Goal: Communication & Community: Answer question/provide support

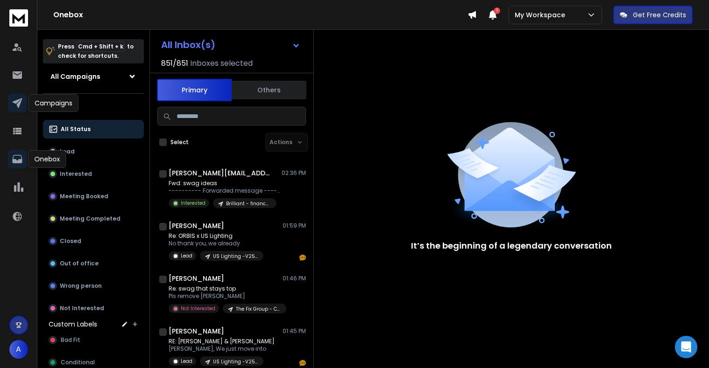
click at [19, 106] on icon at bounding box center [17, 103] width 11 height 11
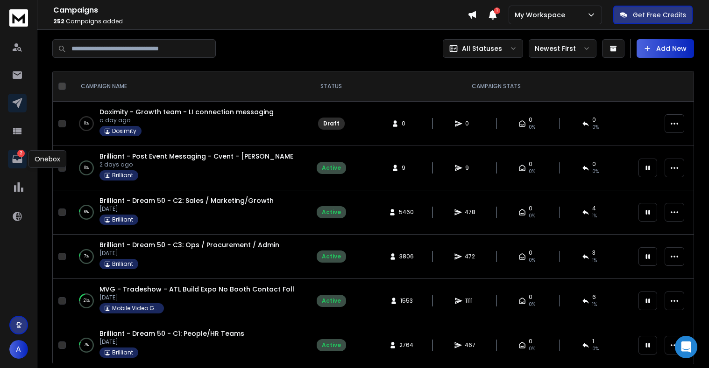
click at [14, 157] on icon at bounding box center [17, 159] width 11 height 11
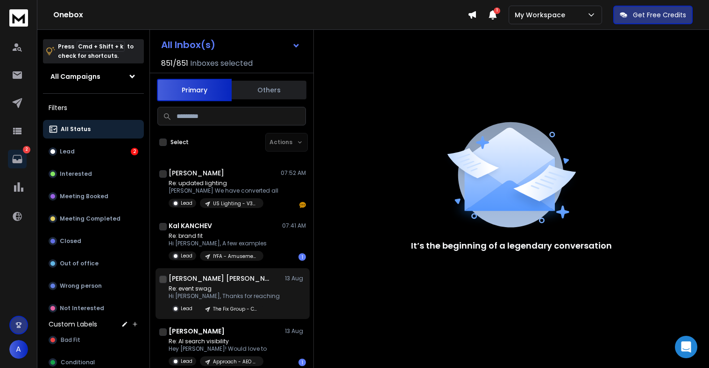
click at [251, 288] on p "Re: event swag" at bounding box center [224, 288] width 111 height 7
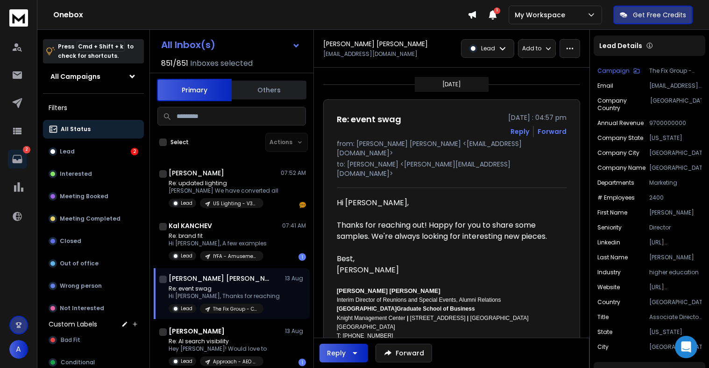
click at [500, 48] on icon at bounding box center [502, 48] width 7 height 7
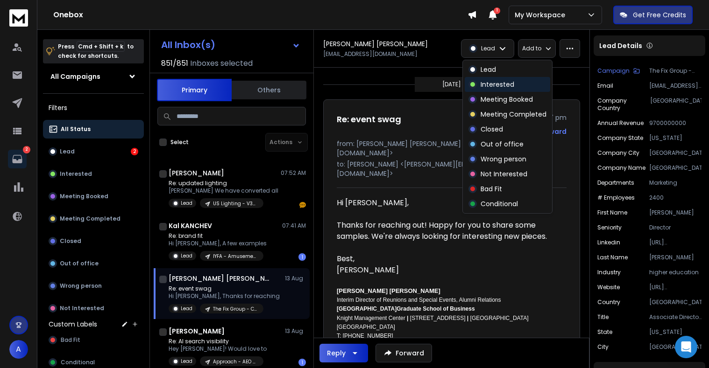
click at [489, 84] on p "Interested" at bounding box center [497, 84] width 34 height 9
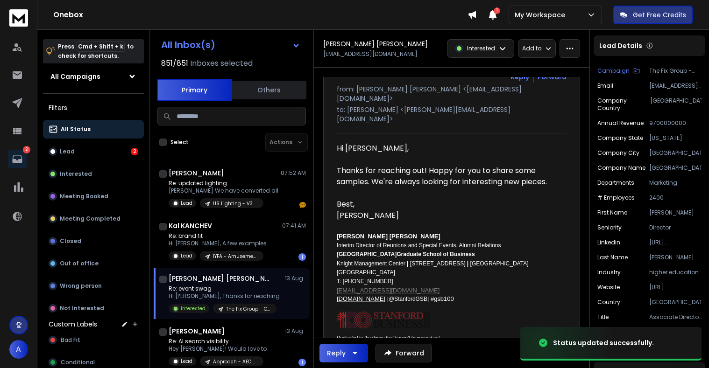
scroll to position [63, 0]
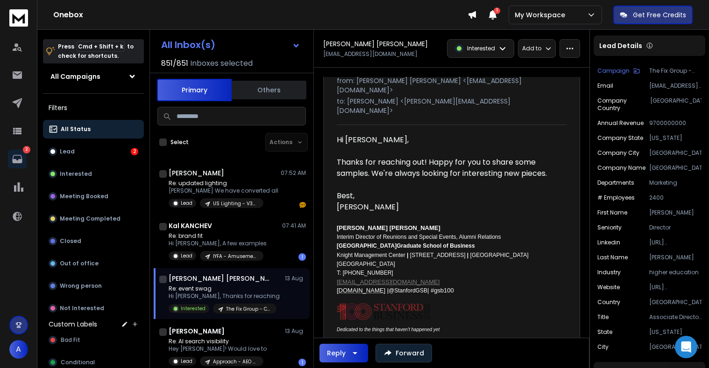
click at [408, 353] on button "Forward" at bounding box center [403, 353] width 56 height 19
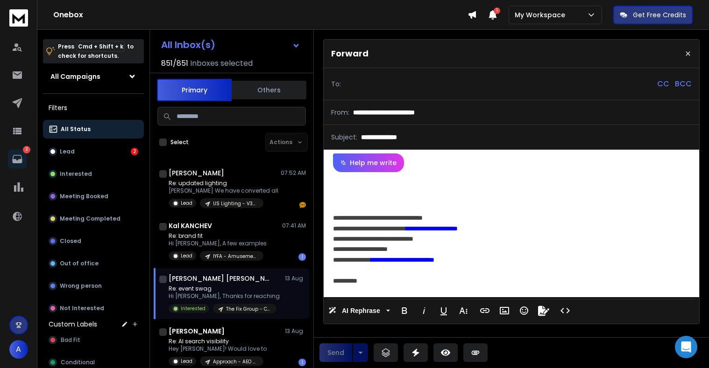
click at [408, 82] on input at bounding box center [377, 84] width 65 height 17
type input "**********"
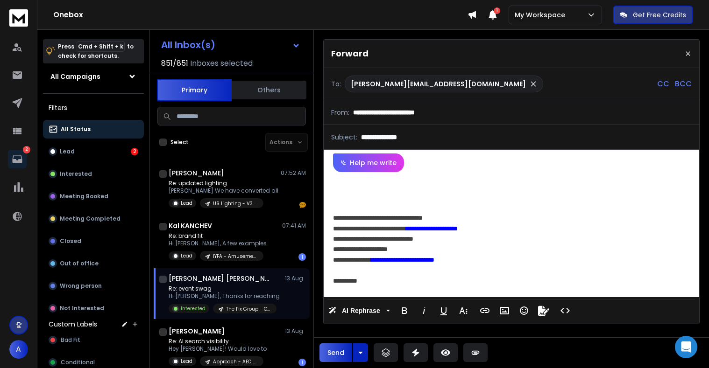
click at [662, 81] on p "CC" at bounding box center [663, 83] width 12 height 11
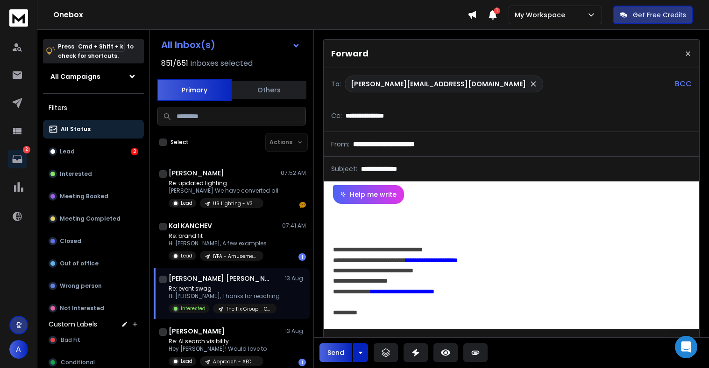
type input "**********"
click at [338, 350] on button "Send" at bounding box center [335, 353] width 33 height 19
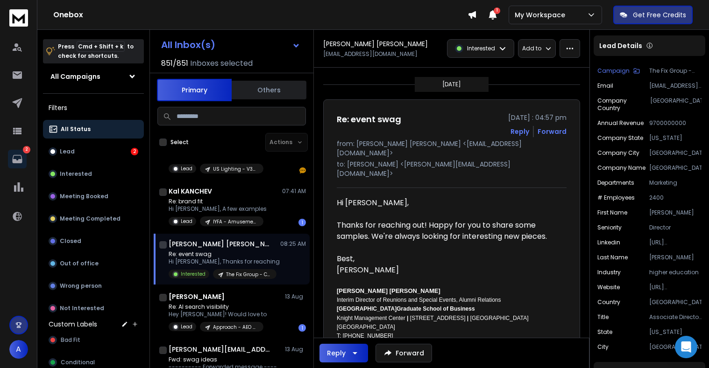
scroll to position [18, 0]
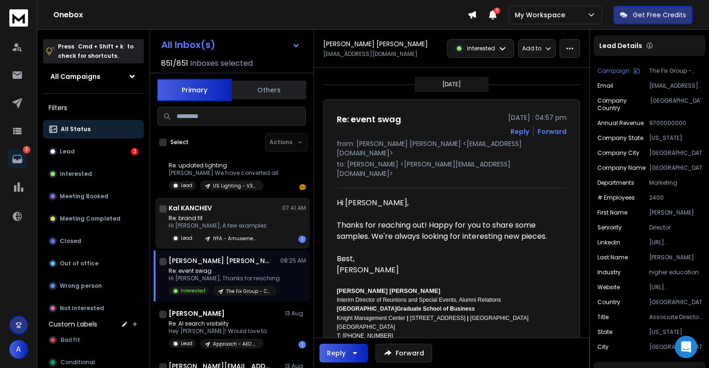
click at [251, 231] on div "Re: brand fit Hi Lauren, A few examples Lead IYFA - Amusement Parks and Venues …" at bounding box center [218, 229] width 98 height 28
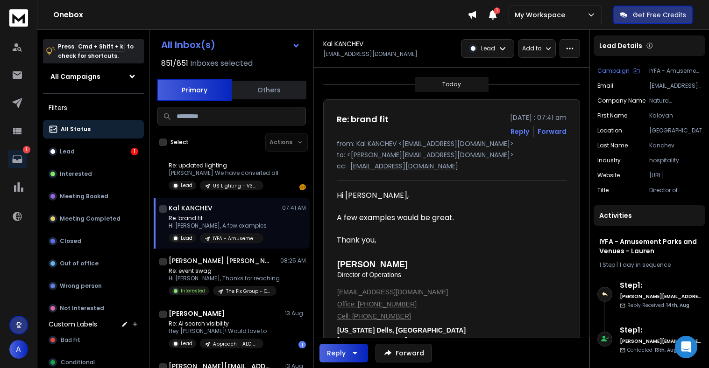
click at [488, 49] on p "Lead" at bounding box center [488, 48] width 14 height 7
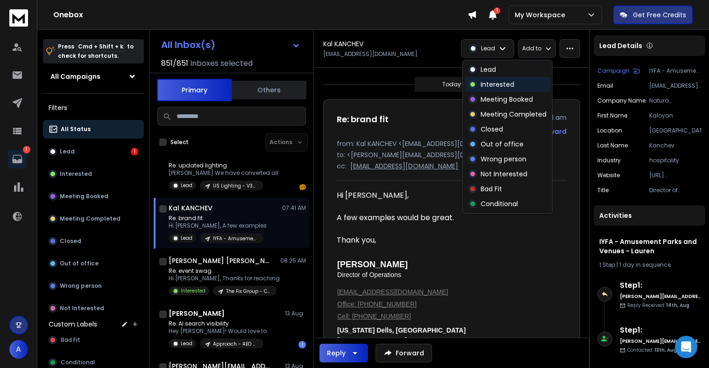
click at [486, 83] on p "Interested" at bounding box center [497, 84] width 34 height 9
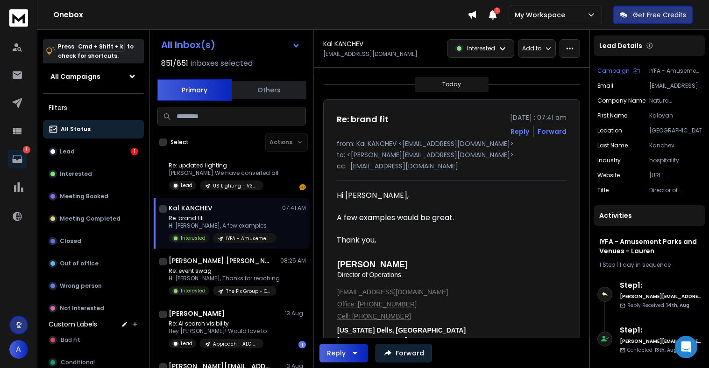
click at [405, 349] on button "Forward" at bounding box center [403, 353] width 56 height 19
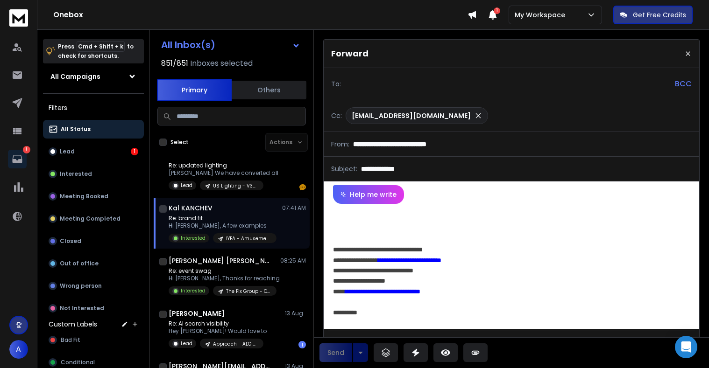
click at [364, 85] on input at bounding box center [377, 84] width 65 height 17
type input "**********"
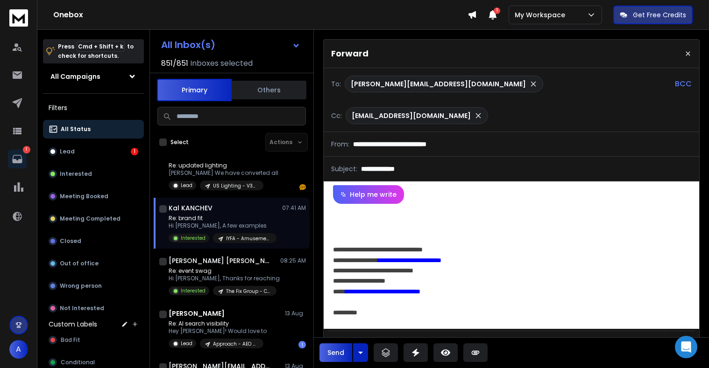
click at [412, 115] on p "kal@dellsresorts.com" at bounding box center [411, 115] width 119 height 9
copy p
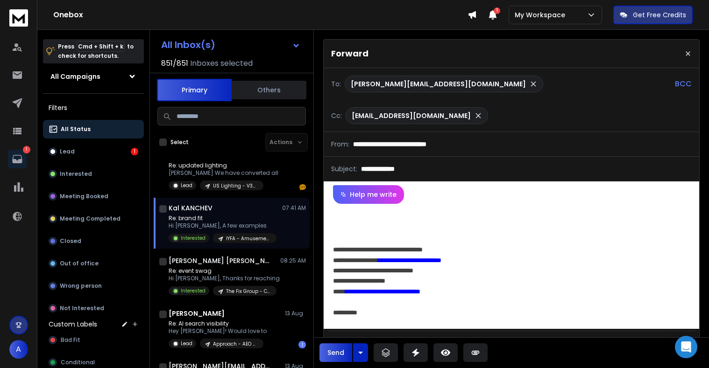
click at [474, 113] on icon at bounding box center [477, 115] width 7 height 7
click at [338, 352] on button "Send" at bounding box center [335, 353] width 33 height 19
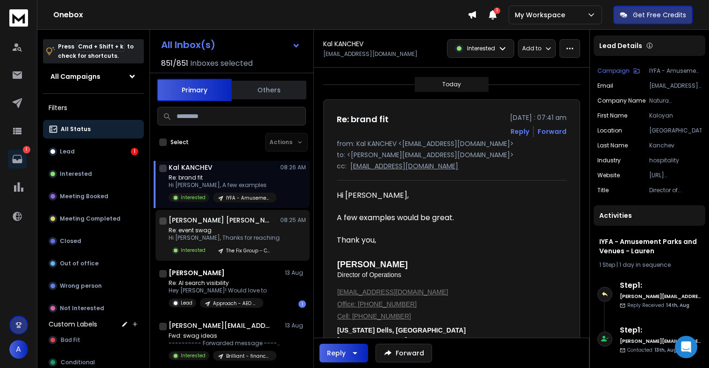
scroll to position [74, 0]
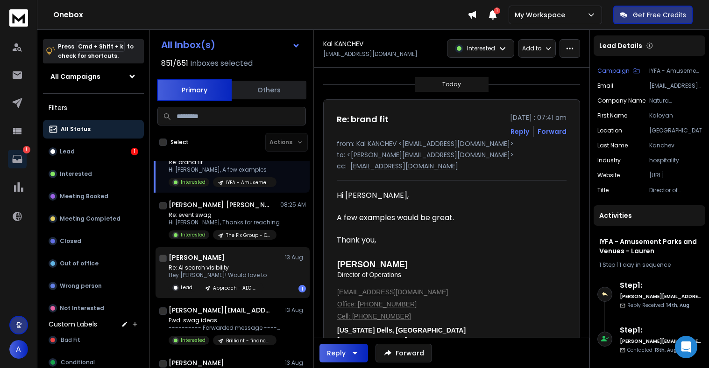
click at [219, 261] on h1 "Madison Dickman" at bounding box center [197, 257] width 56 height 9
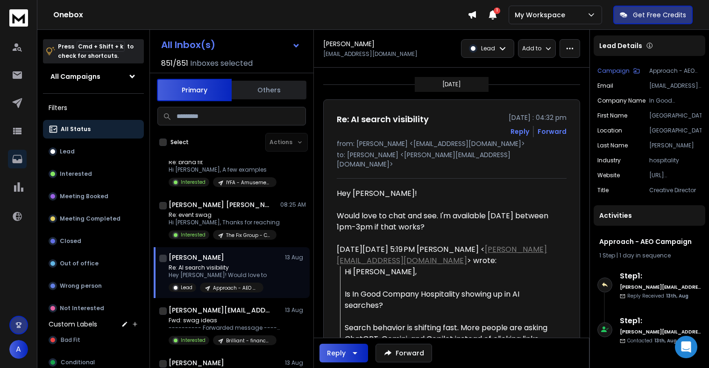
click at [490, 47] on p "Lead" at bounding box center [488, 48] width 14 height 7
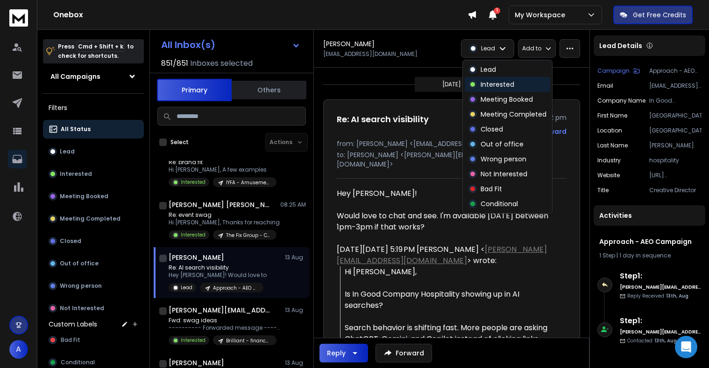
click at [481, 84] on p "Interested" at bounding box center [497, 84] width 34 height 9
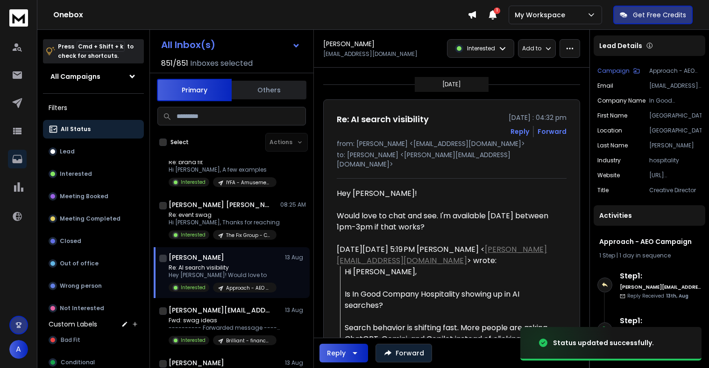
click at [409, 353] on button "Forward" at bounding box center [403, 353] width 56 height 19
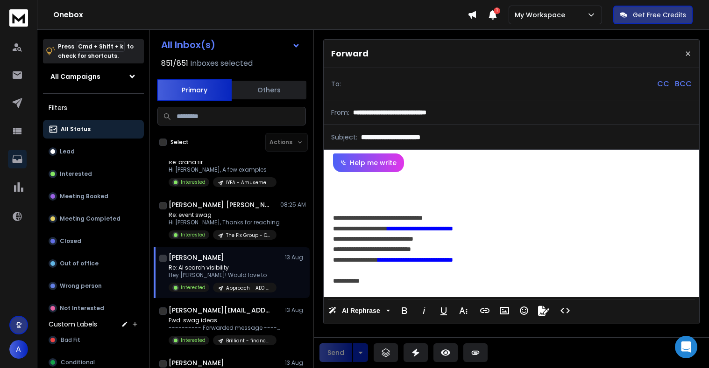
click at [357, 83] on input at bounding box center [377, 84] width 65 height 17
type input "**********"
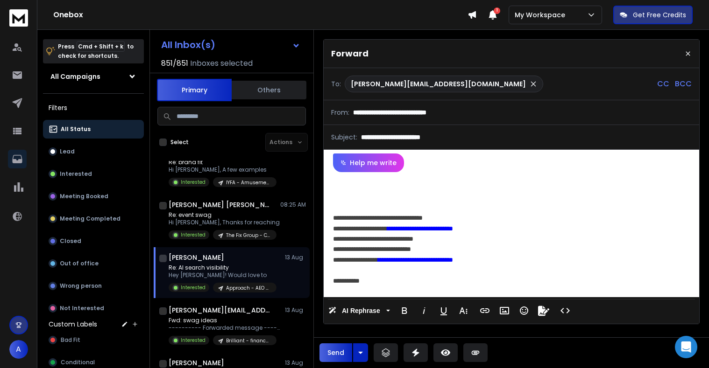
click at [334, 360] on button "Send" at bounding box center [335, 353] width 33 height 19
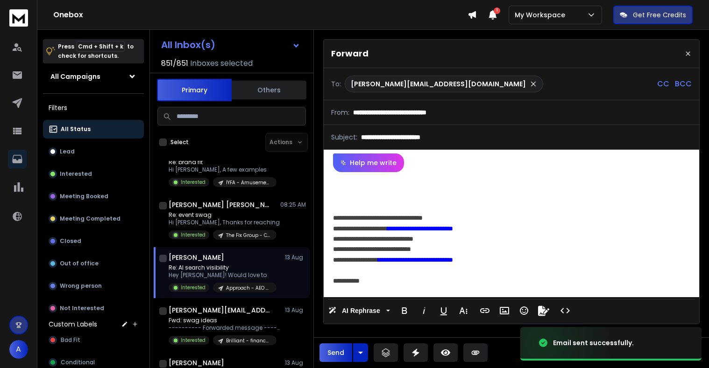
click at [661, 84] on p "CC" at bounding box center [663, 83] width 12 height 11
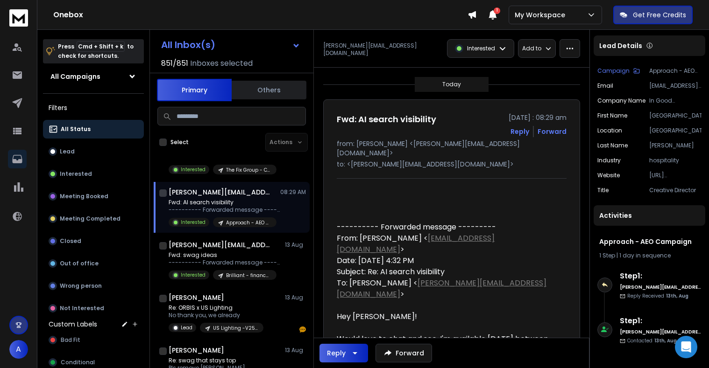
scroll to position [0, 0]
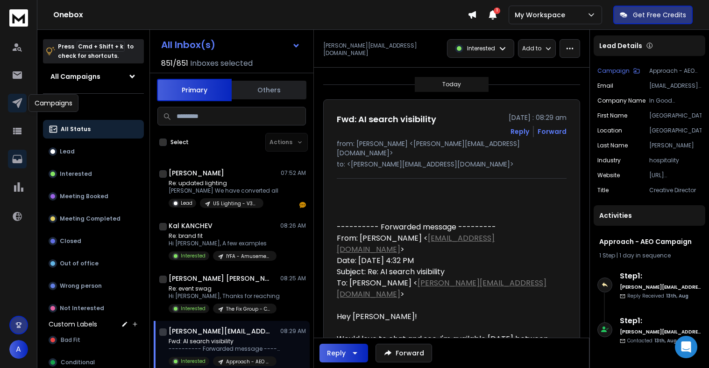
click at [18, 99] on icon at bounding box center [17, 103] width 11 height 11
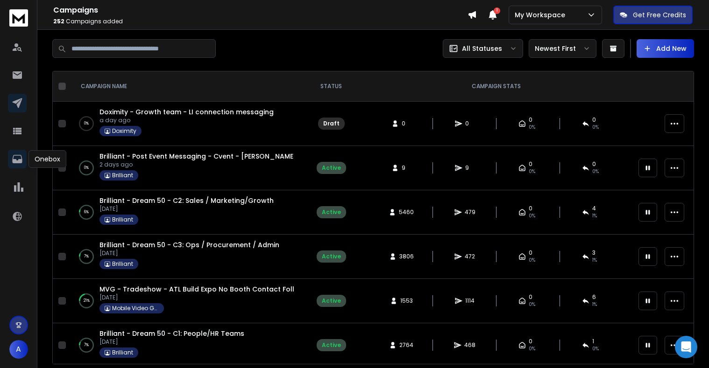
click at [17, 162] on icon at bounding box center [17, 159] width 10 height 8
